Goal: Task Accomplishment & Management: Use online tool/utility

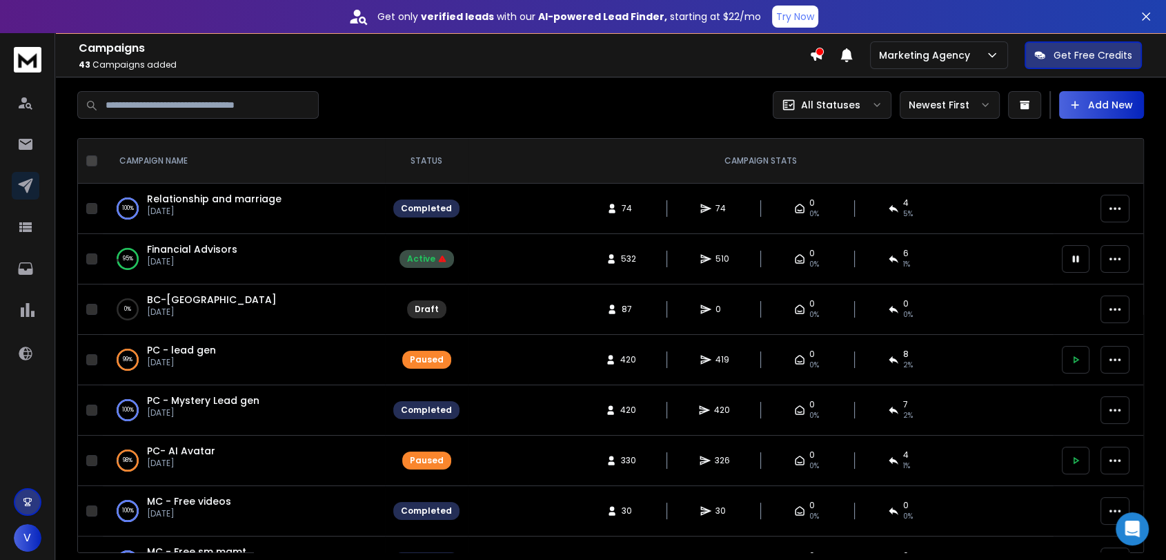
click at [409, 109] on div at bounding box center [343, 105] width 533 height 28
click at [388, 110] on div at bounding box center [343, 105] width 533 height 28
click at [373, 101] on div at bounding box center [343, 105] width 533 height 28
click at [375, 106] on div at bounding box center [343, 105] width 533 height 28
click at [389, 119] on div "Campaigns 43 Campaigns Added All Statuses Newest First Add New CAMPAIGN NAME ST…" at bounding box center [610, 322] width 1067 height 462
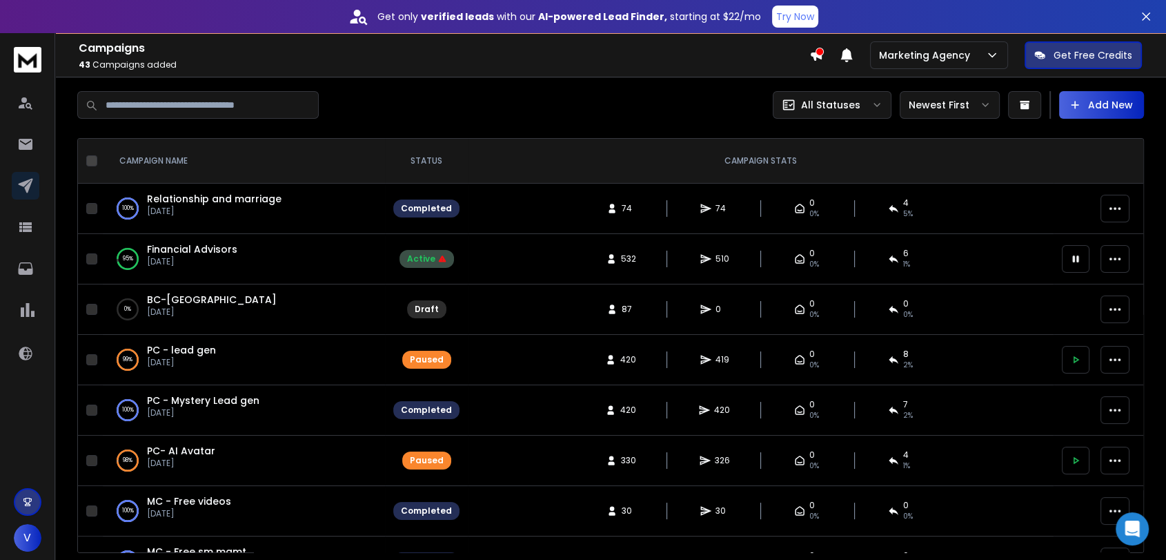
click at [623, 119] on div "Campaigns 43 Campaigns Added All Statuses Newest First Add New CAMPAIGN NAME ST…" at bounding box center [610, 322] width 1067 height 462
click at [691, 112] on div "Campaigns 43 Campaigns Added All Statuses Newest First Add New" at bounding box center [877, 105] width 533 height 28
click at [525, 113] on div at bounding box center [343, 105] width 533 height 28
click at [503, 104] on div at bounding box center [343, 105] width 533 height 28
click at [625, 106] on div "Campaigns 43 Campaigns Added All Statuses Newest First Add New" at bounding box center [877, 105] width 533 height 28
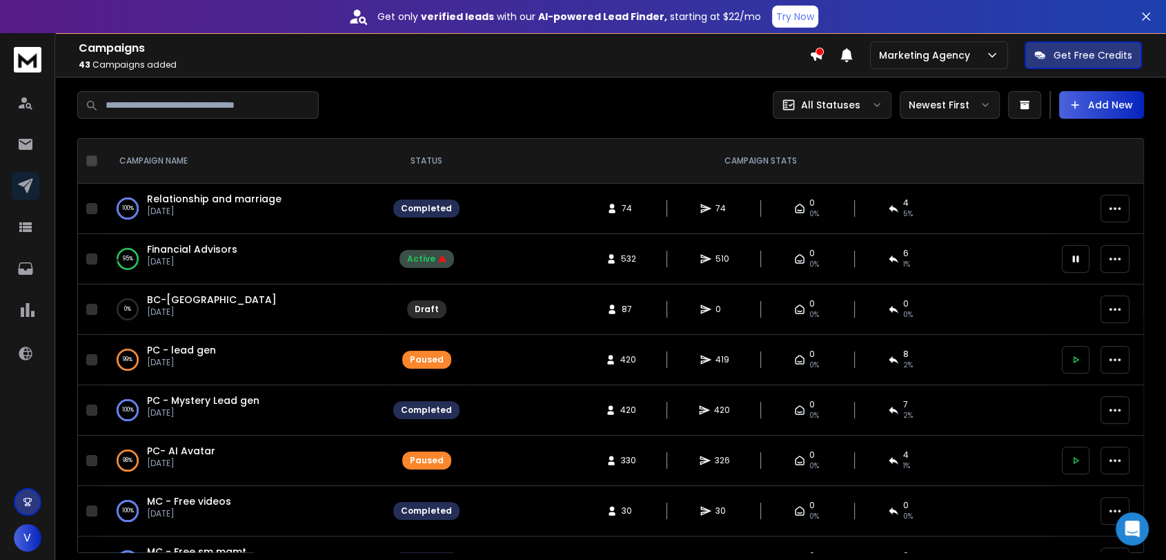
click at [678, 107] on div "Campaigns 43 Campaigns Added All Statuses Newest First Add New" at bounding box center [877, 105] width 533 height 28
click at [502, 107] on div at bounding box center [343, 105] width 533 height 28
click at [526, 117] on div at bounding box center [343, 105] width 533 height 28
